Goal: Obtain resource: Obtain resource

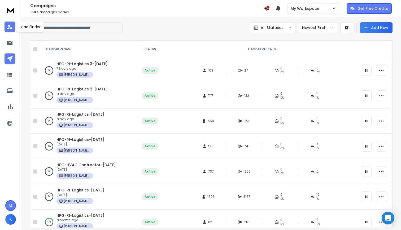
click at [11, 29] on icon at bounding box center [10, 27] width 6 height 6
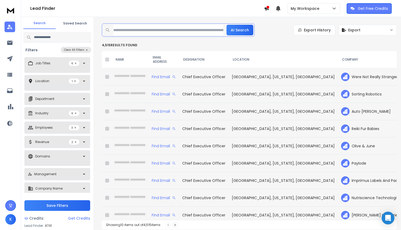
click at [81, 113] on icon at bounding box center [83, 112] width 5 height 5
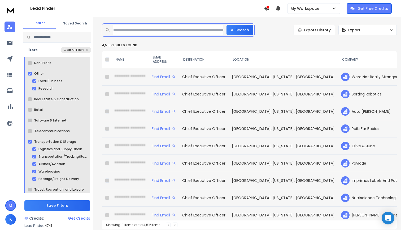
scroll to position [430, 0]
click at [31, 139] on Storage "Transportation & Storage" at bounding box center [30, 140] width 4 height 4
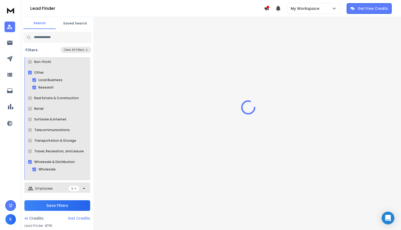
click at [30, 162] on Distribution "Wholesale & Distribution" at bounding box center [30, 161] width 4 height 4
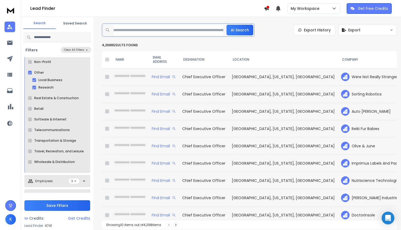
click at [31, 71] on button "Other" at bounding box center [30, 72] width 4 height 4
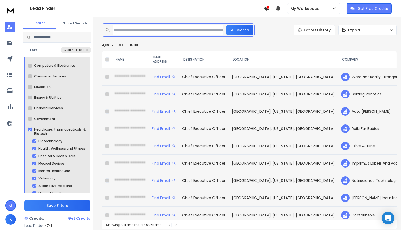
scroll to position [82, 0]
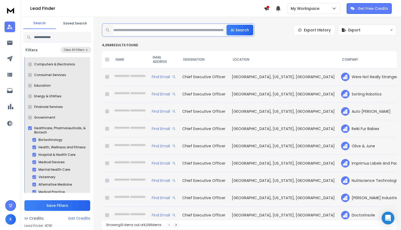
click at [30, 126] on Biotech "Healthcare, Pharmaceuticals, & Biotech" at bounding box center [30, 128] width 4 height 4
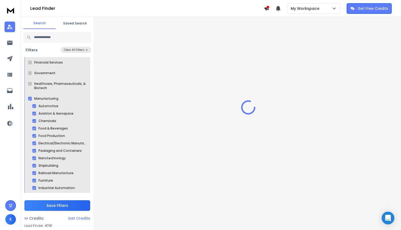
scroll to position [135, 0]
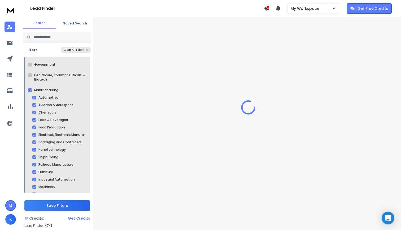
click at [29, 89] on button "Manufacturing" at bounding box center [30, 90] width 4 height 4
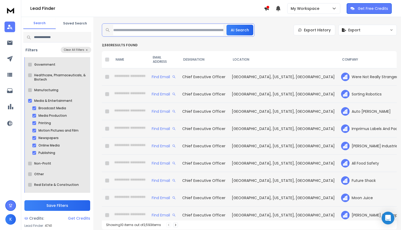
click at [31, 99] on Entertainment "Media & Entertainment" at bounding box center [30, 100] width 4 height 4
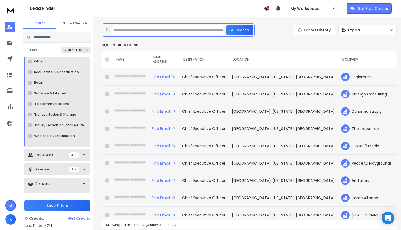
scroll to position [190, 0]
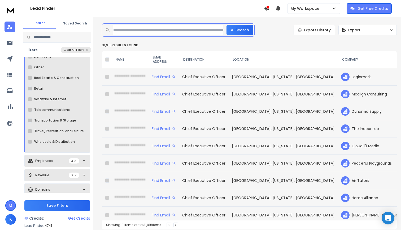
click at [31, 120] on Storage "Transportation & Storage" at bounding box center [30, 120] width 4 height 4
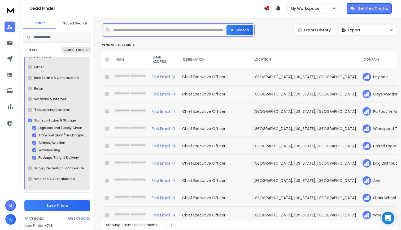
click at [31, 99] on Internet "Software & Internet" at bounding box center [30, 99] width 4 height 4
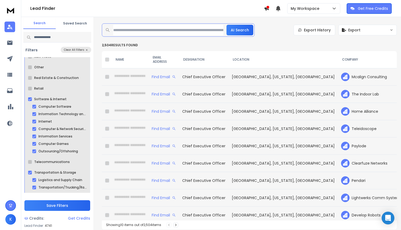
click at [30, 88] on button "Retail" at bounding box center [30, 88] width 4 height 4
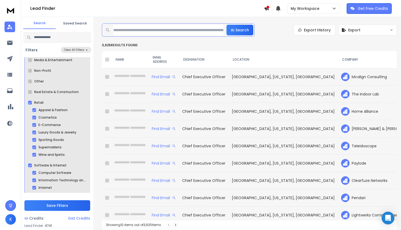
scroll to position [164, 0]
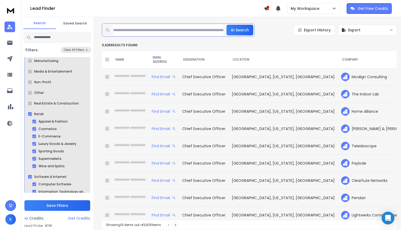
click at [31, 92] on button "Other" at bounding box center [30, 92] width 4 height 4
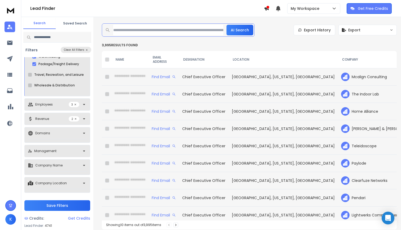
scroll to position [402, 0]
click at [82, 105] on icon at bounding box center [83, 104] width 5 height 5
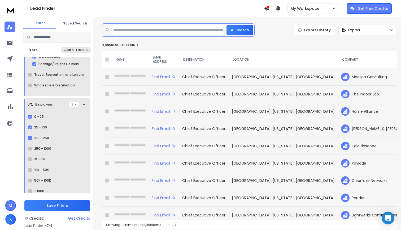
click at [30, 148] on 1000 "250 - 1000" at bounding box center [30, 148] width 4 height 4
click at [30, 160] on 10K "1K - 10K" at bounding box center [30, 159] width 4 height 4
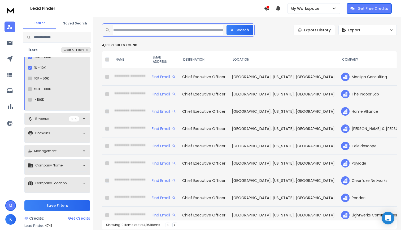
scroll to position [493, 0]
click at [82, 115] on div "Revenue 2" at bounding box center [57, 119] width 66 height 12
click at [82, 118] on icon at bounding box center [83, 118] width 5 height 5
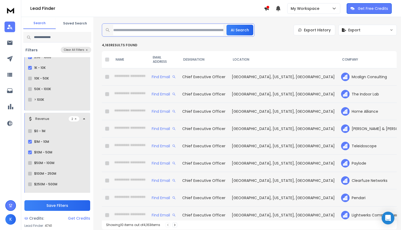
click at [31, 130] on 1M "$0 - 1M" at bounding box center [30, 131] width 4 height 4
click at [30, 68] on 10K "1K - 10K" at bounding box center [30, 68] width 4 height 4
click at [31, 131] on 1M "$0 - 1M" at bounding box center [30, 131] width 4 height 4
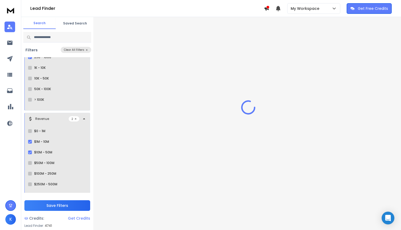
click at [32, 161] on 100M "$50M - 100M" at bounding box center [30, 163] width 4 height 4
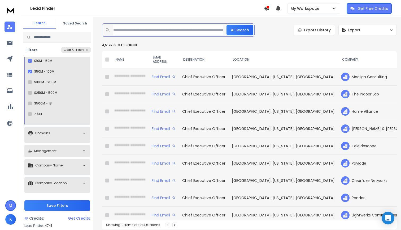
scroll to position [585, 0]
click at [71, 148] on div "Management" at bounding box center [57, 151] width 66 height 12
click at [83, 151] on icon at bounding box center [83, 150] width 5 height 5
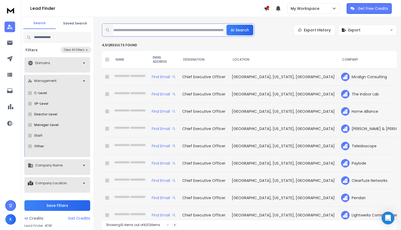
scroll to position [655, 0]
click at [32, 102] on button "VP-Level" at bounding box center [30, 103] width 4 height 4
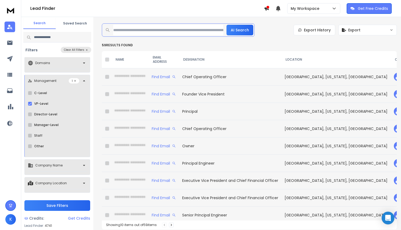
click at [31, 102] on button "VP-Level" at bounding box center [30, 103] width 4 height 4
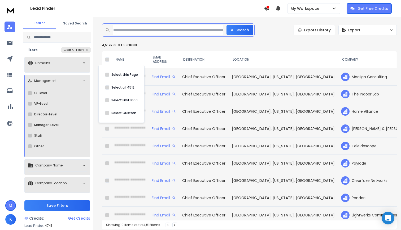
click at [108, 60] on button "Select this Page" at bounding box center [107, 59] width 4 height 4
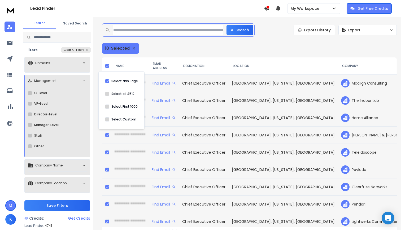
click at [108, 94] on button "Select this Page" at bounding box center [107, 94] width 4 height 4
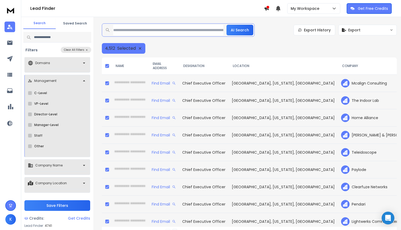
click at [76, 203] on button "Save Filters" at bounding box center [57, 205] width 66 height 11
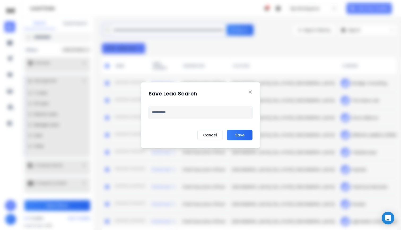
click at [215, 111] on input at bounding box center [201, 112] width 104 height 13
type input "********"
click at [244, 136] on button "Save" at bounding box center [239, 135] width 25 height 11
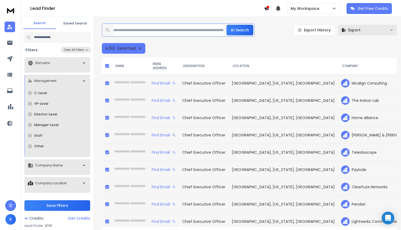
click at [360, 28] on div "Export" at bounding box center [365, 29] width 46 height 5
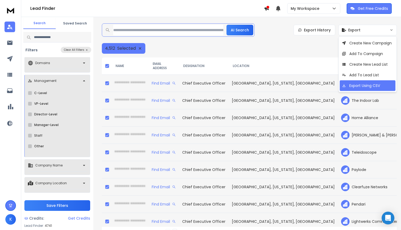
click at [366, 85] on p "Export Using CSV" at bounding box center [364, 85] width 33 height 7
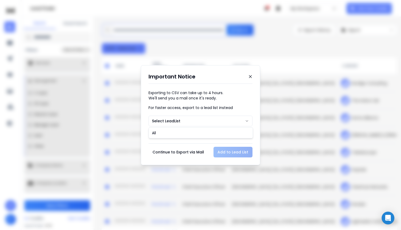
click at [197, 121] on button "Select LeadList" at bounding box center [201, 120] width 104 height 11
click at [212, 100] on div "Exporting to CSV can take up to 4 hours. We'll send you a mail once it's ready." at bounding box center [201, 95] width 104 height 11
click at [202, 127] on div "Select LeadList Exclude Already Added Leads" at bounding box center [201, 125] width 104 height 21
click at [152, 132] on button "Exclude Already Added Leads" at bounding box center [151, 131] width 4 height 4
click at [183, 125] on body "Your warmest leads are on your site – Turn visits into conversations Reach Out …" at bounding box center [200, 115] width 401 height 230
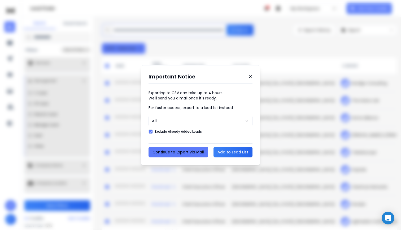
click at [198, 155] on p "Continue to Export via Mail" at bounding box center [179, 151] width 60 height 11
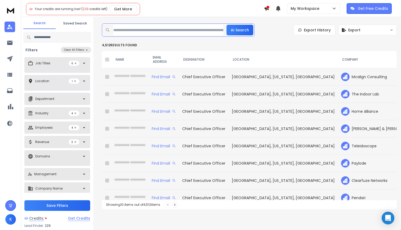
click at [30, 217] on span "Credits:" at bounding box center [36, 217] width 15 height 5
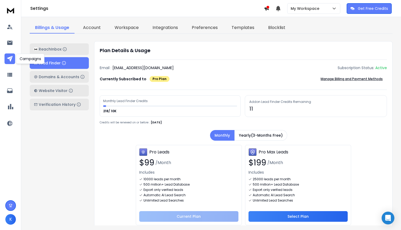
click at [8, 59] on icon at bounding box center [10, 58] width 6 height 6
